Goal: Task Accomplishment & Management: Manage account settings

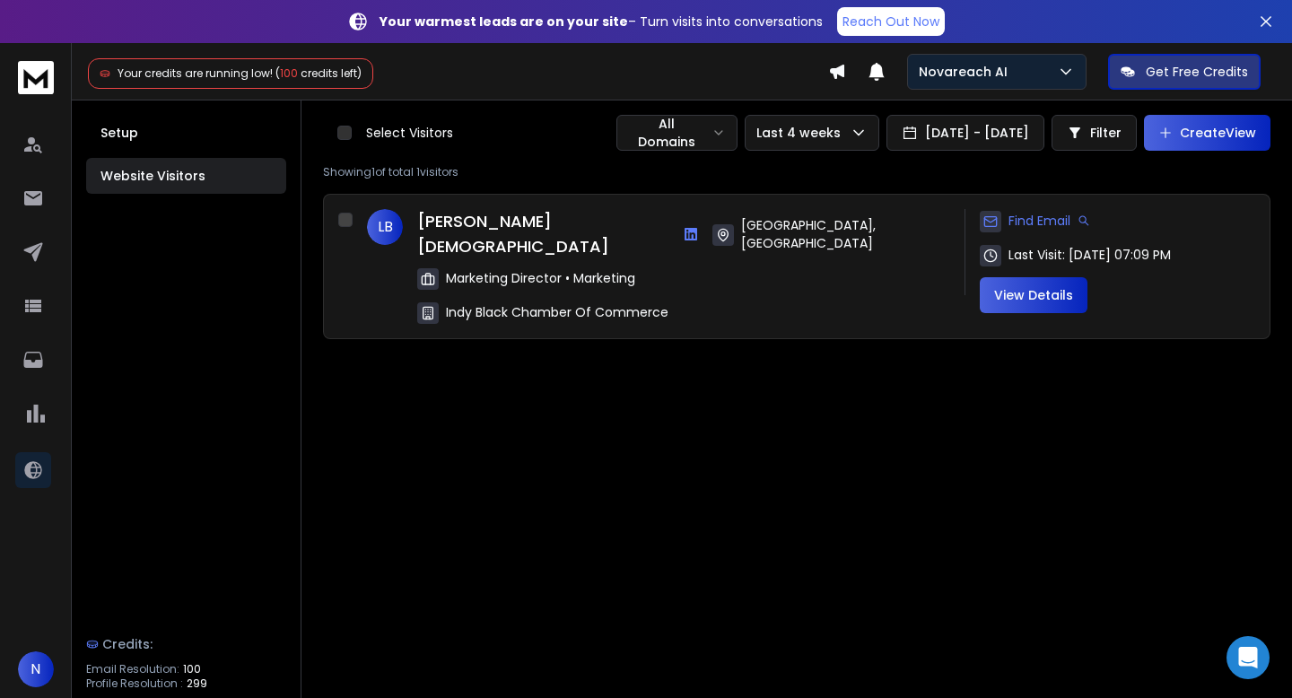
click at [963, 70] on p "Novareach AI" at bounding box center [967, 72] width 96 height 18
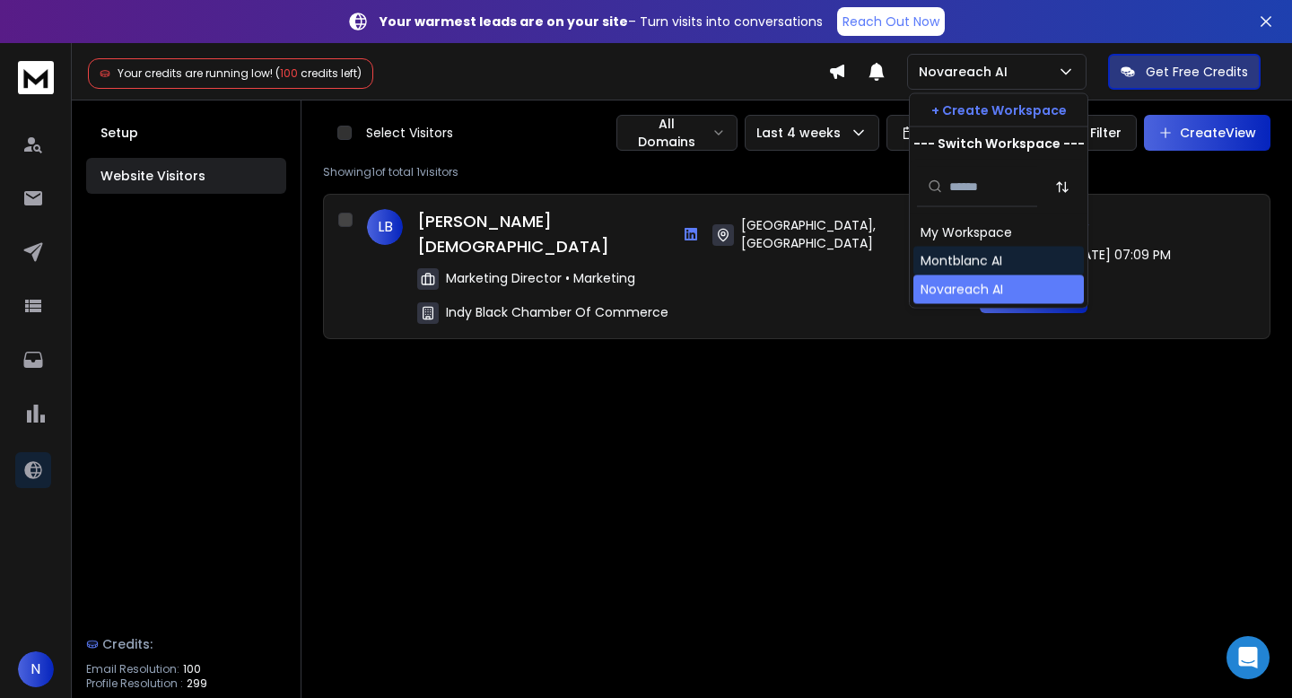
click at [982, 258] on div "Montblanc AI" at bounding box center [962, 261] width 82 height 18
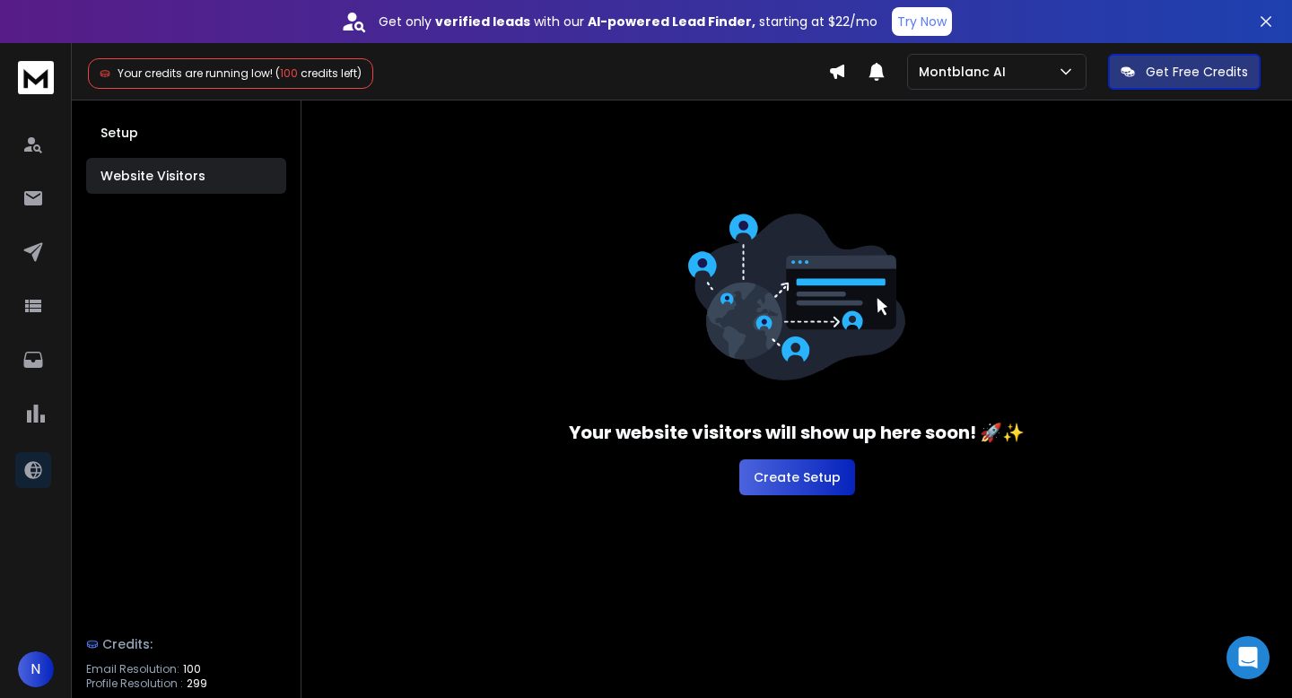
click at [271, 77] on p "Your credits are running low! ( 100 credits left)" at bounding box center [240, 73] width 244 height 14
click at [160, 74] on span "Your credits are running low!" at bounding box center [195, 73] width 155 height 15
click at [142, 74] on span "Your credits are running low!" at bounding box center [195, 73] width 155 height 15
click at [1273, 25] on icon at bounding box center [1266, 21] width 16 height 16
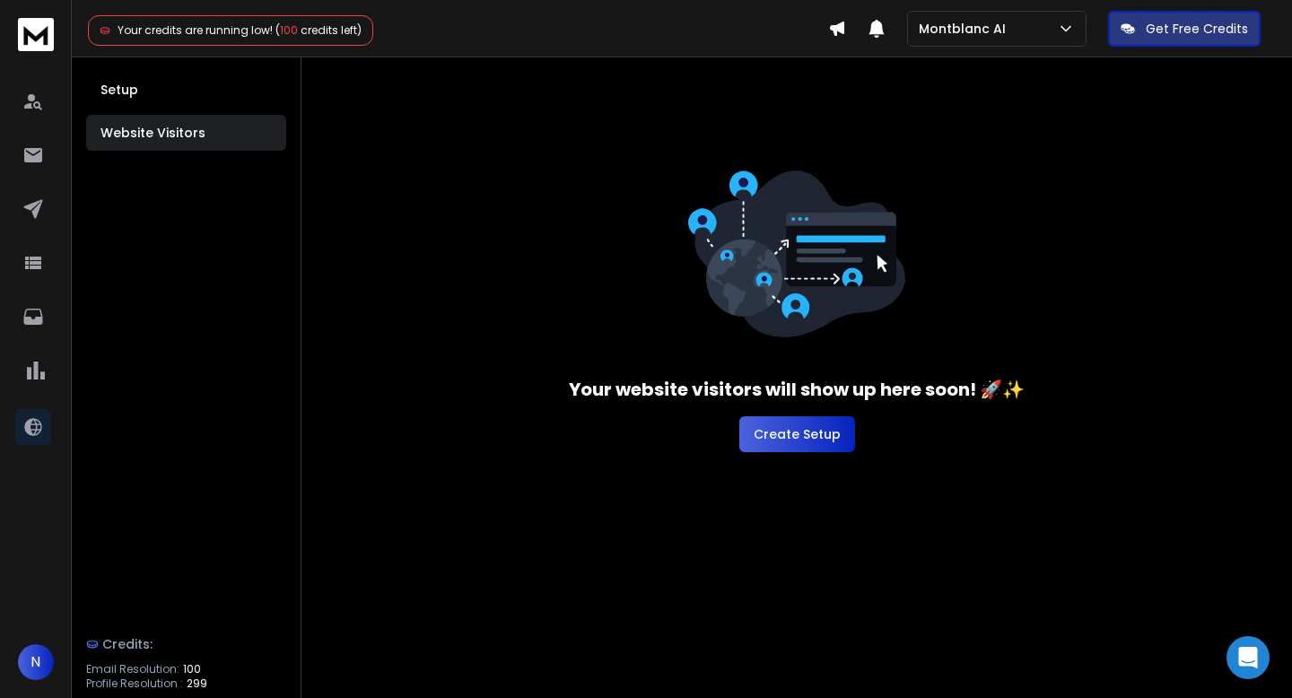
click at [300, 28] on span "( 100 credits left)" at bounding box center [319, 29] width 86 height 15
click at [197, 685] on span "299" at bounding box center [197, 684] width 21 height 14
click at [189, 672] on span "100" at bounding box center [192, 669] width 18 height 14
click at [110, 639] on span "Credits:" at bounding box center [127, 644] width 50 height 18
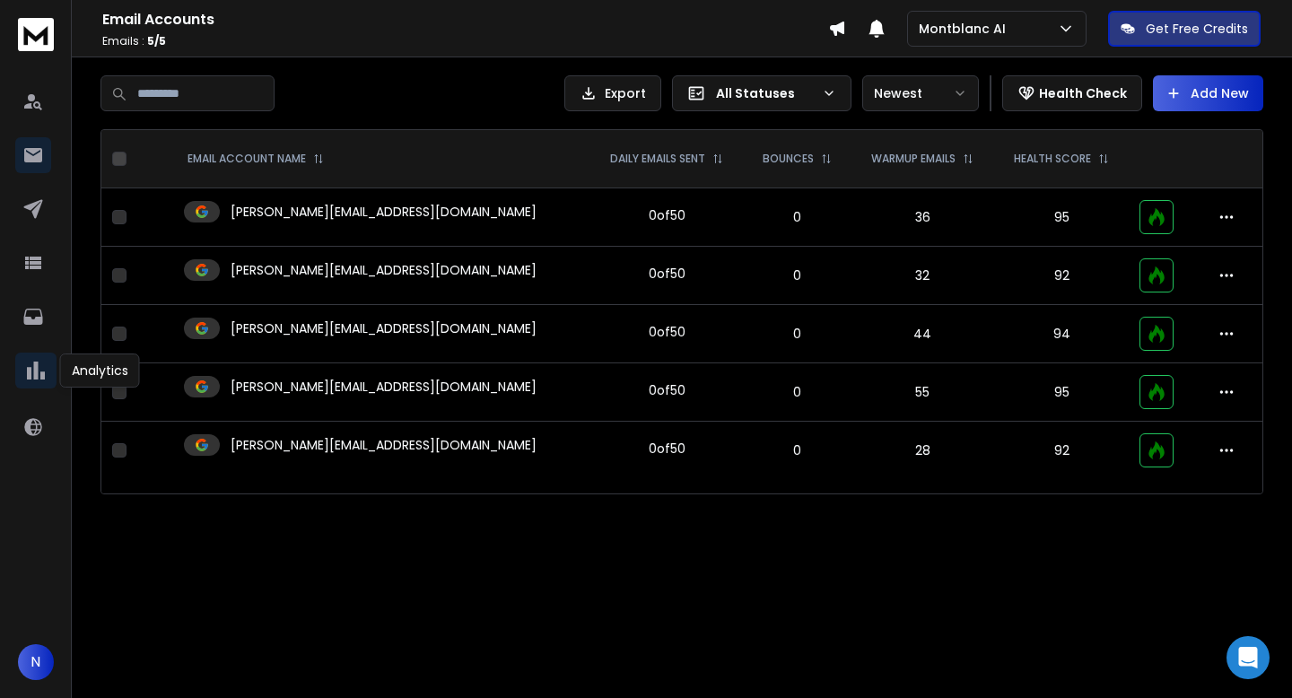
click at [37, 381] on icon at bounding box center [35, 370] width 27 height 27
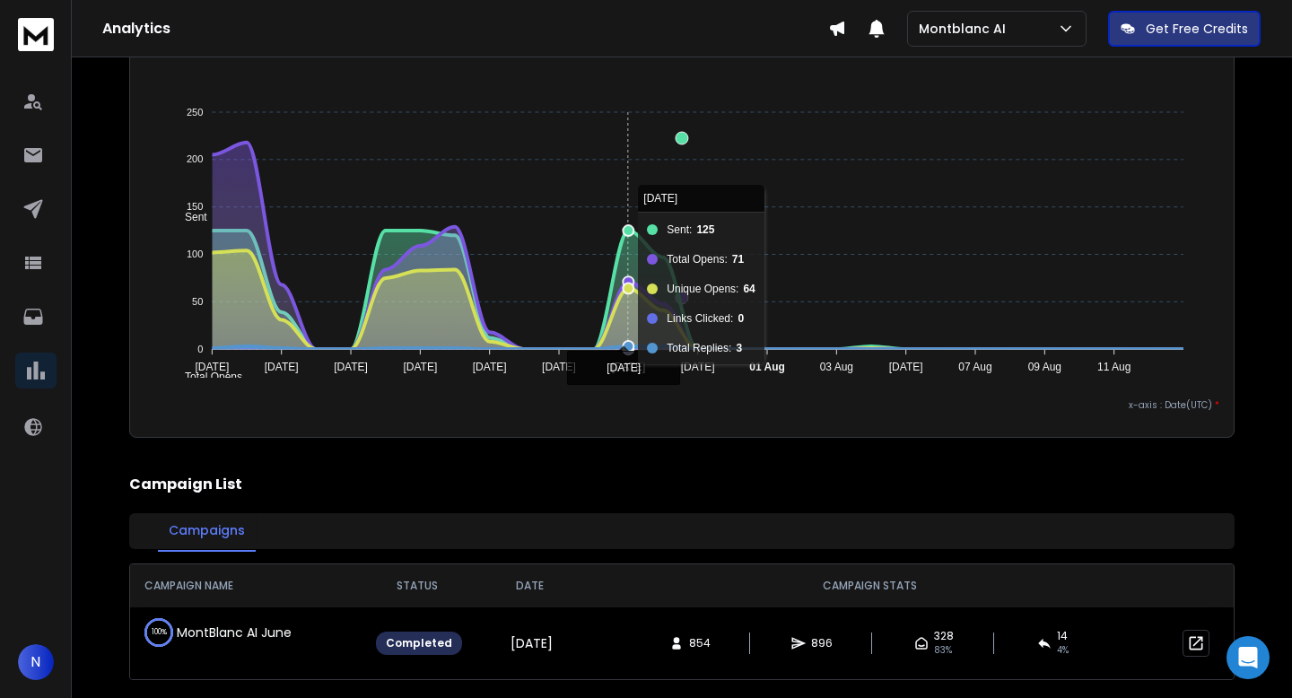
scroll to position [316, 0]
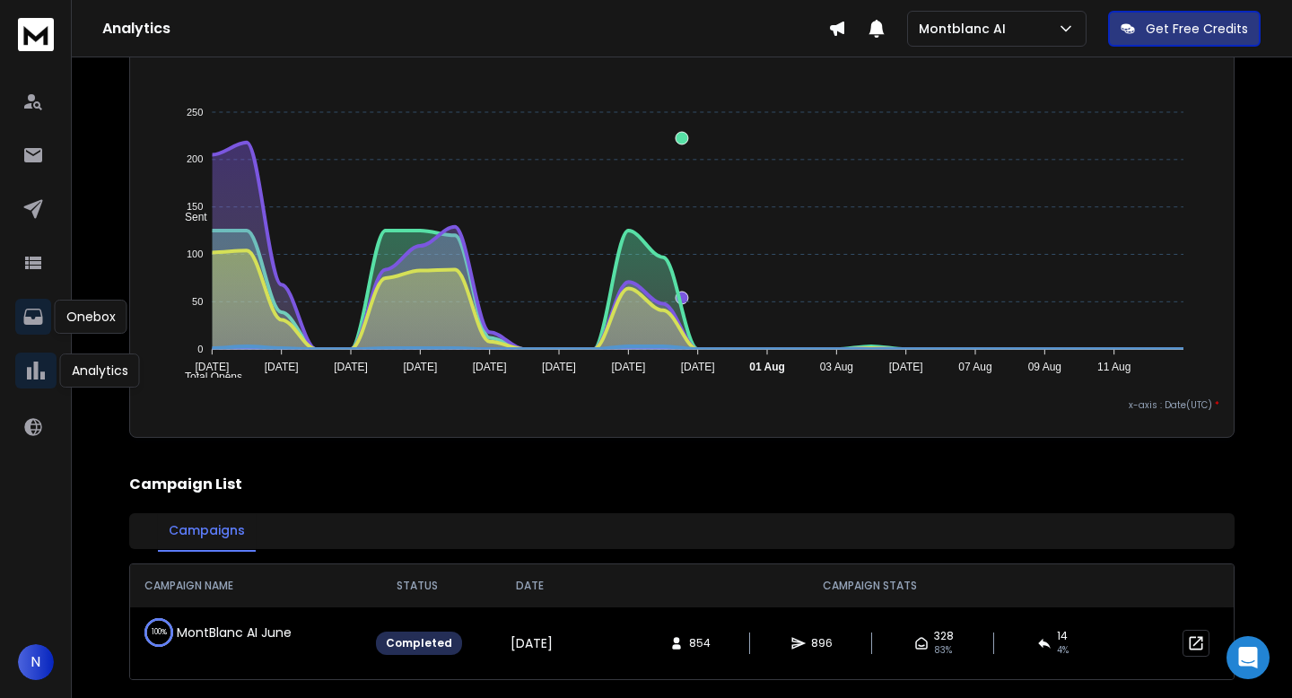
click at [39, 316] on icon at bounding box center [33, 317] width 22 height 22
